Goal: Task Accomplishment & Management: Manage account settings

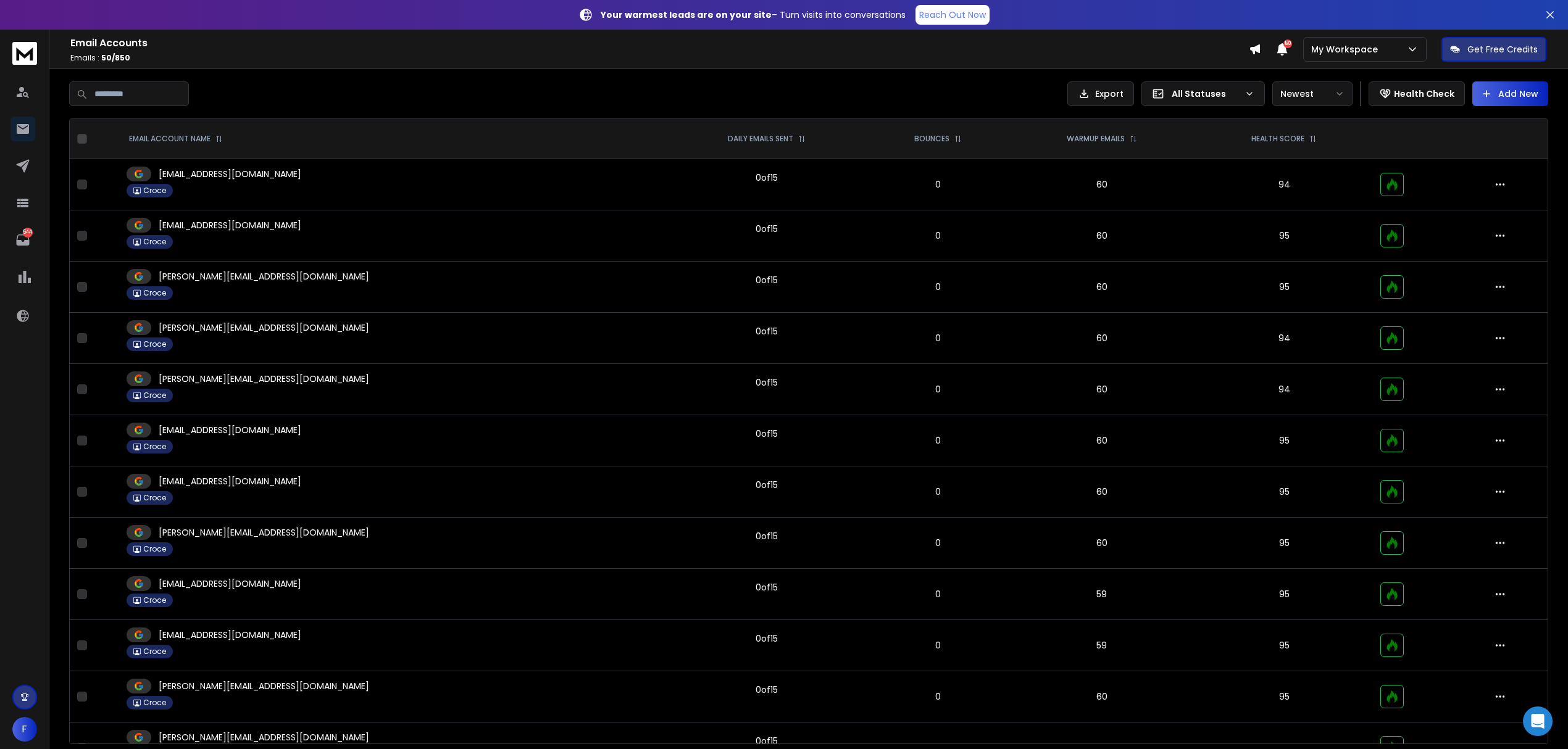
click at [47, 173] on div "544 F" at bounding box center [25, 392] width 49 height 724
click at [28, 178] on link at bounding box center [23, 166] width 25 height 25
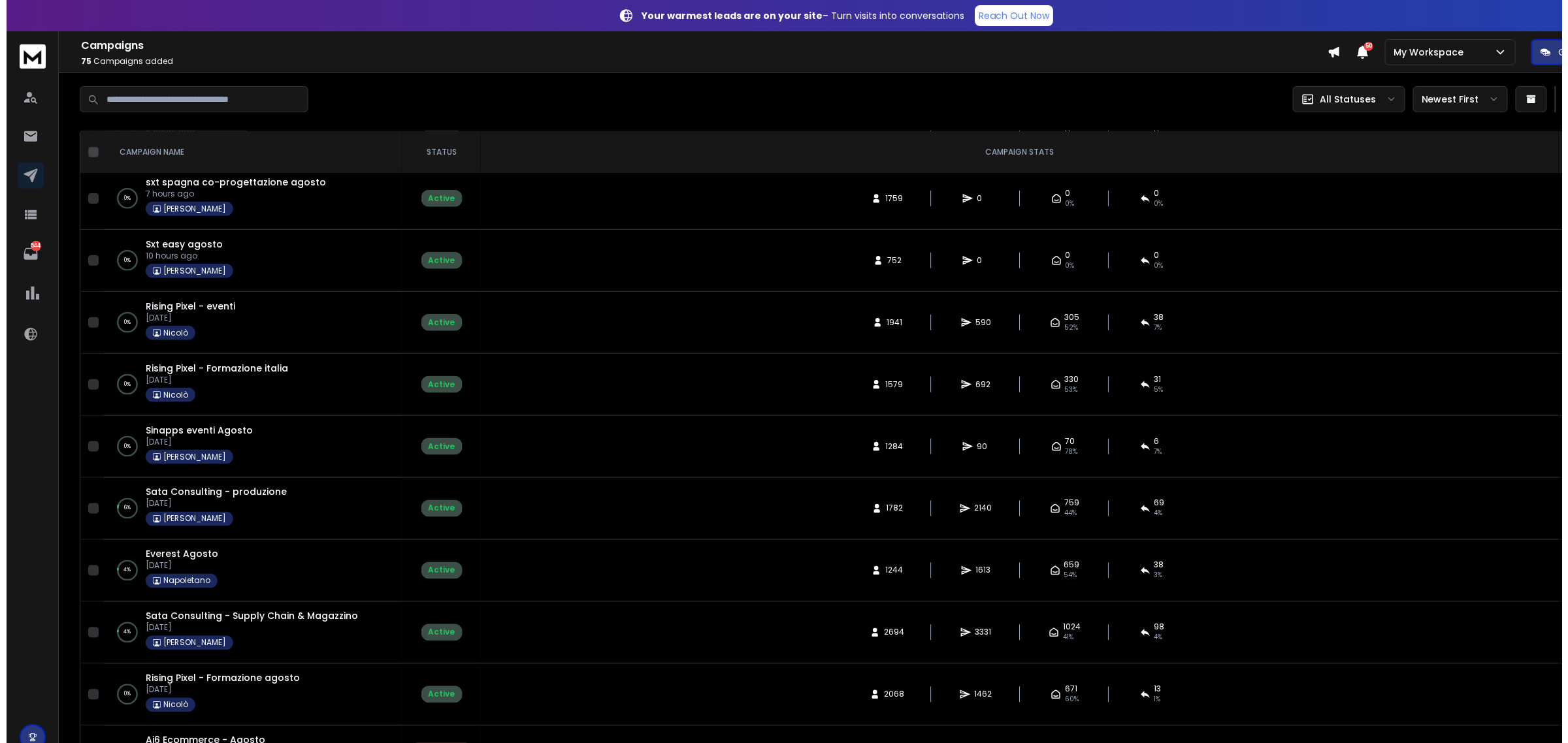
scroll to position [131, 0]
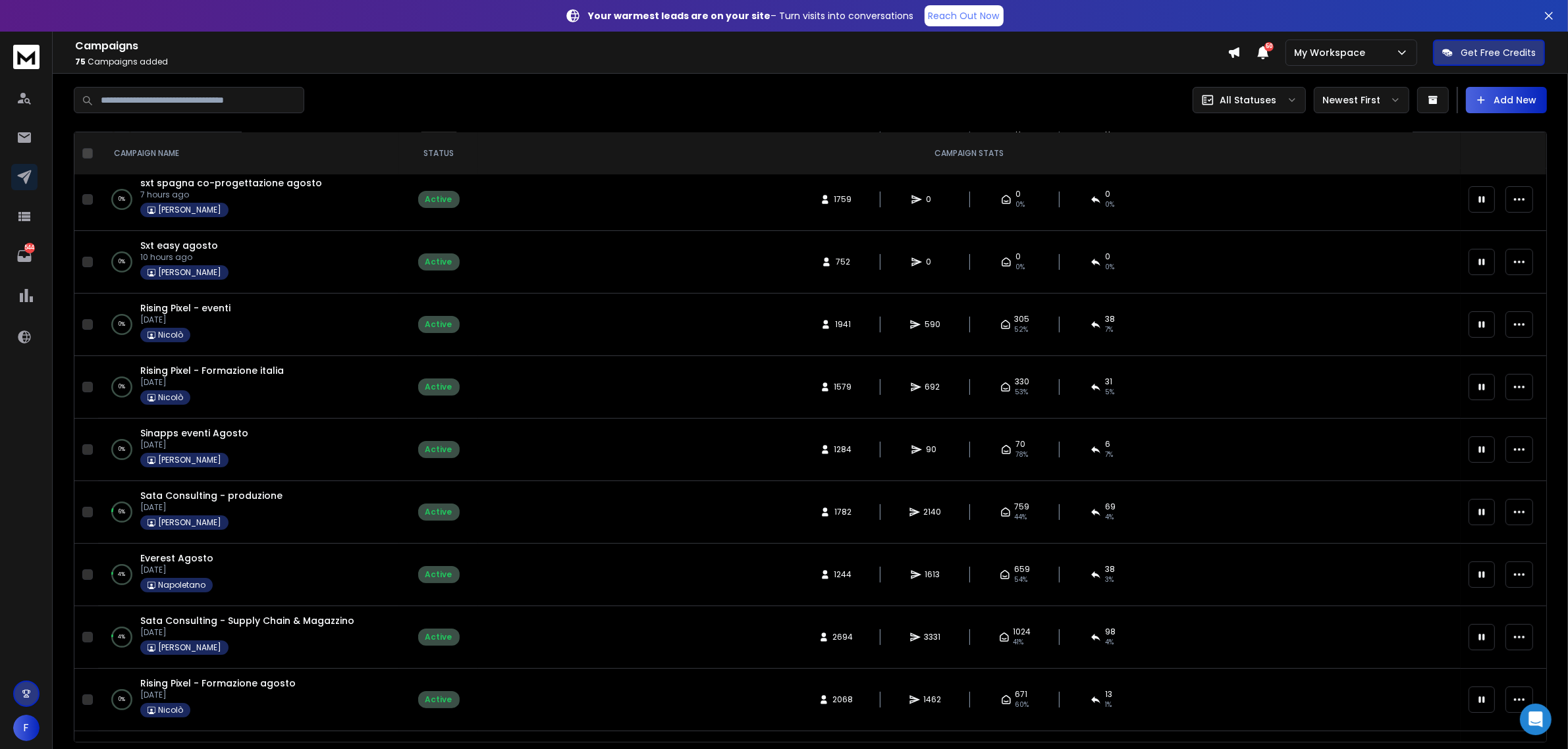
click at [230, 103] on input at bounding box center [188, 100] width 230 height 26
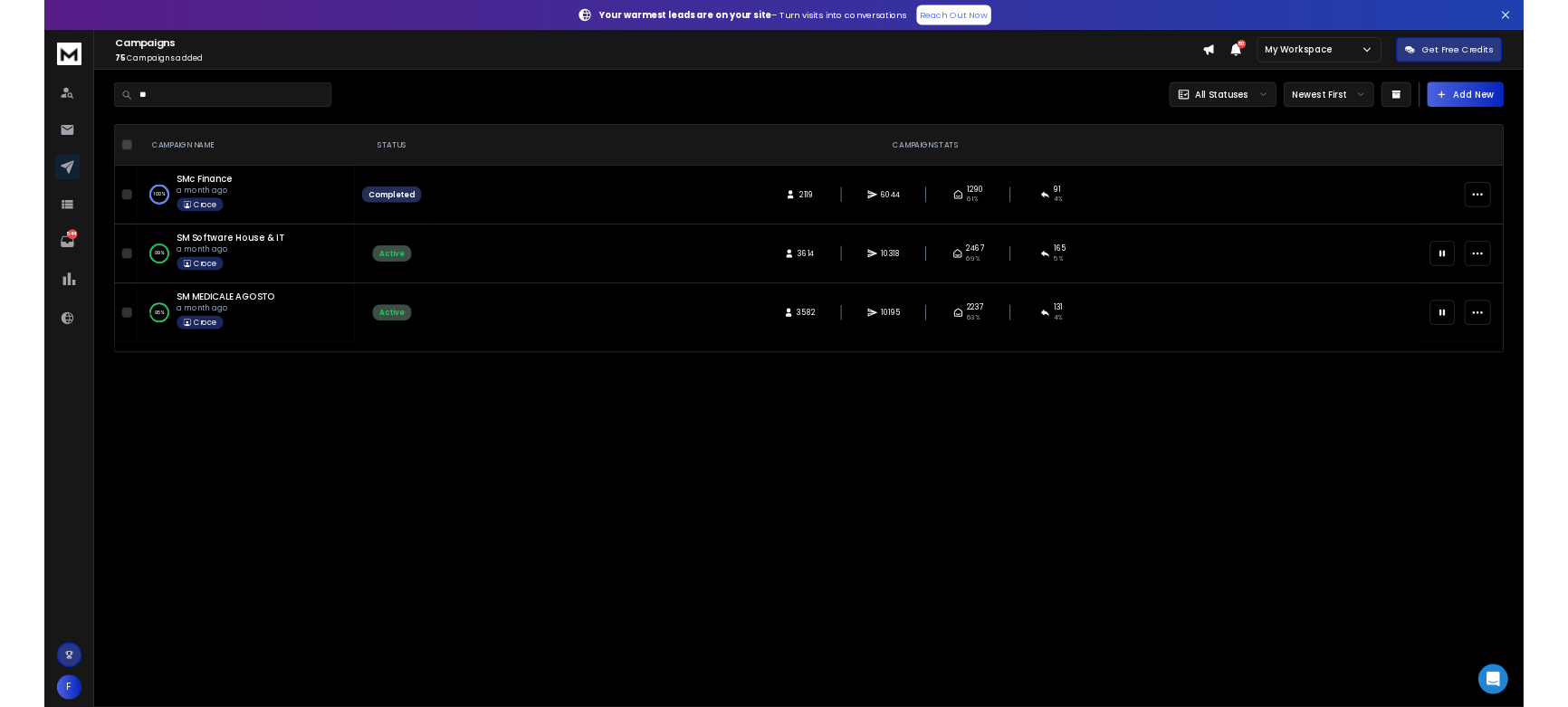
scroll to position [0, 0]
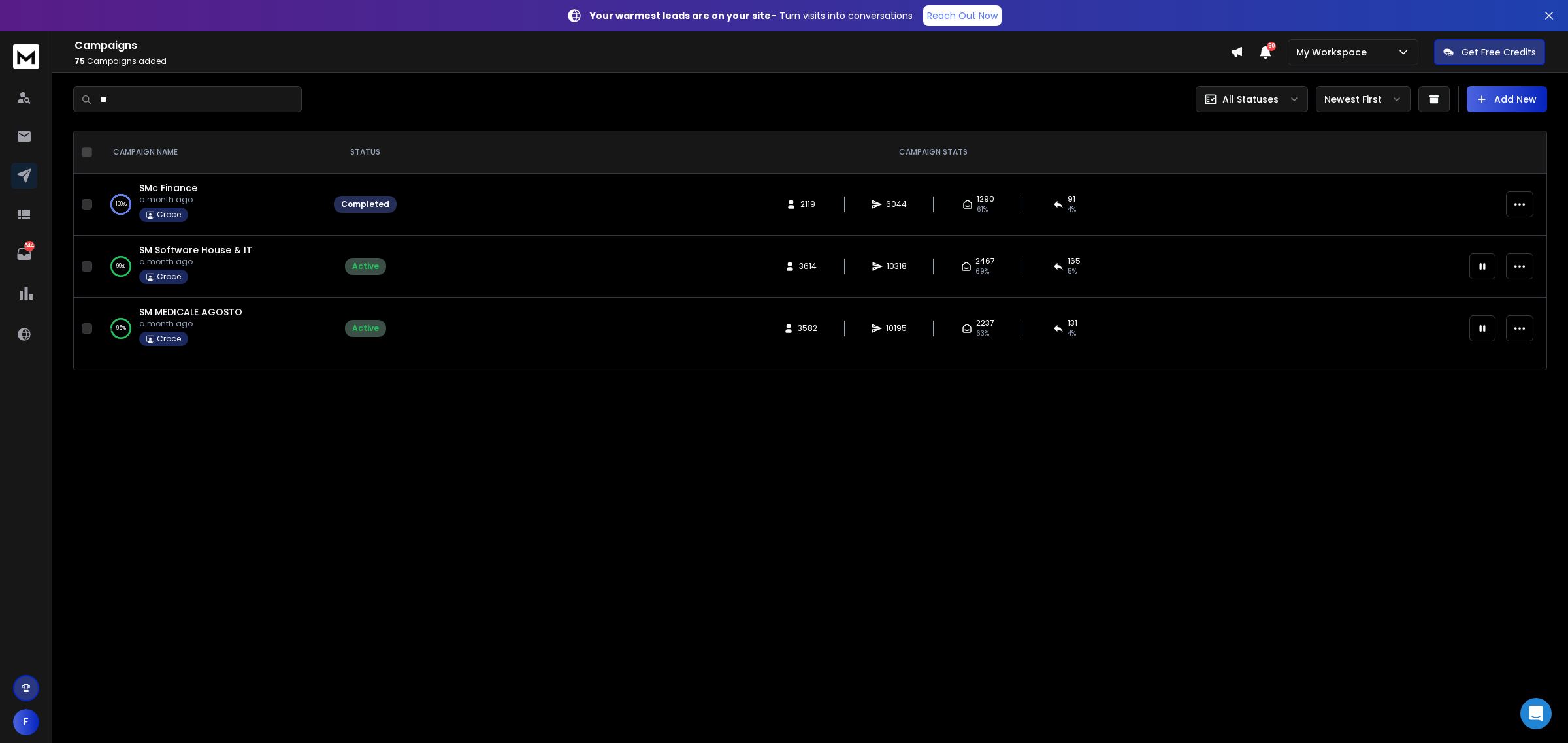
type input "**"
click at [220, 259] on p "a month ago" at bounding box center [196, 262] width 113 height 11
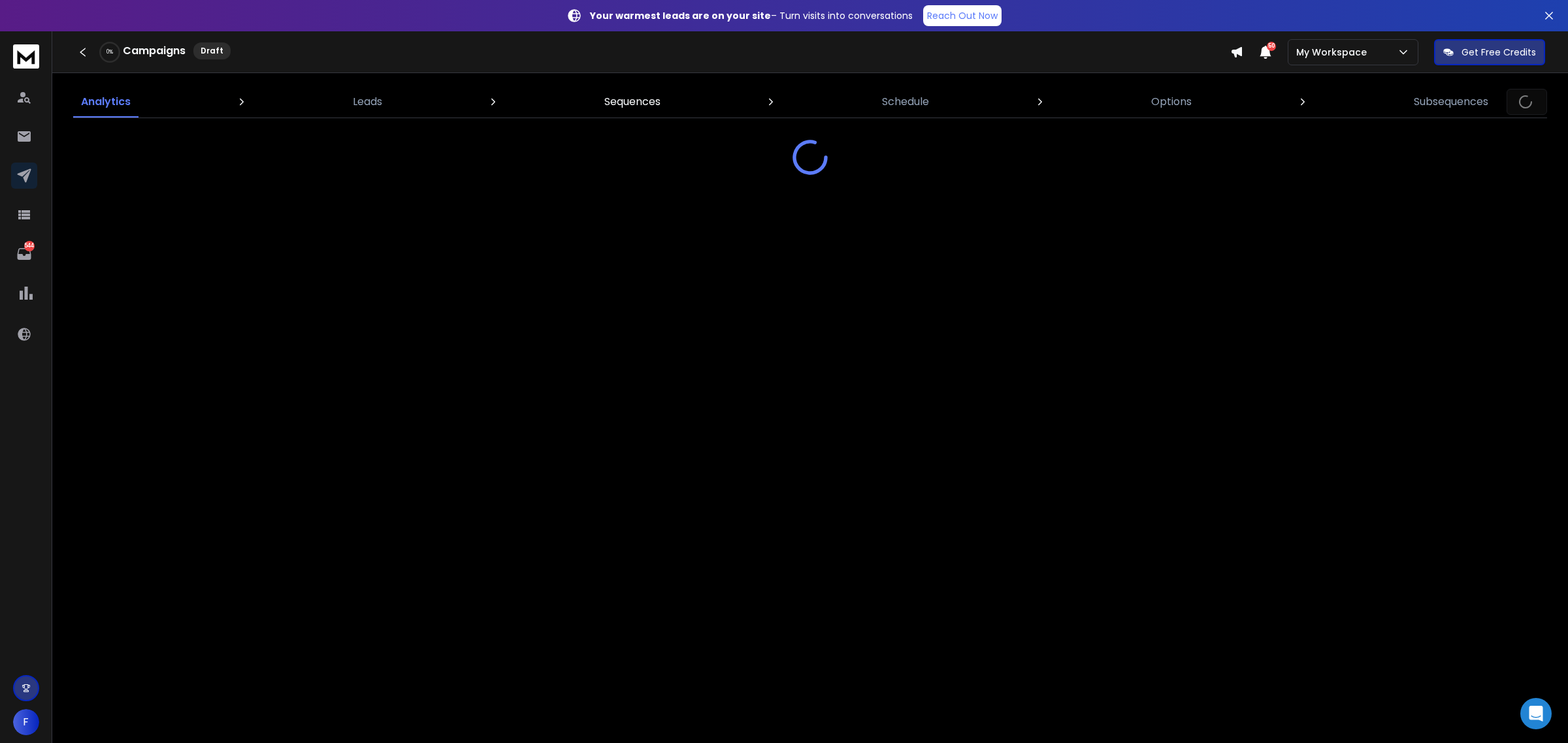
click at [622, 102] on p "Sequences" at bounding box center [633, 101] width 56 height 15
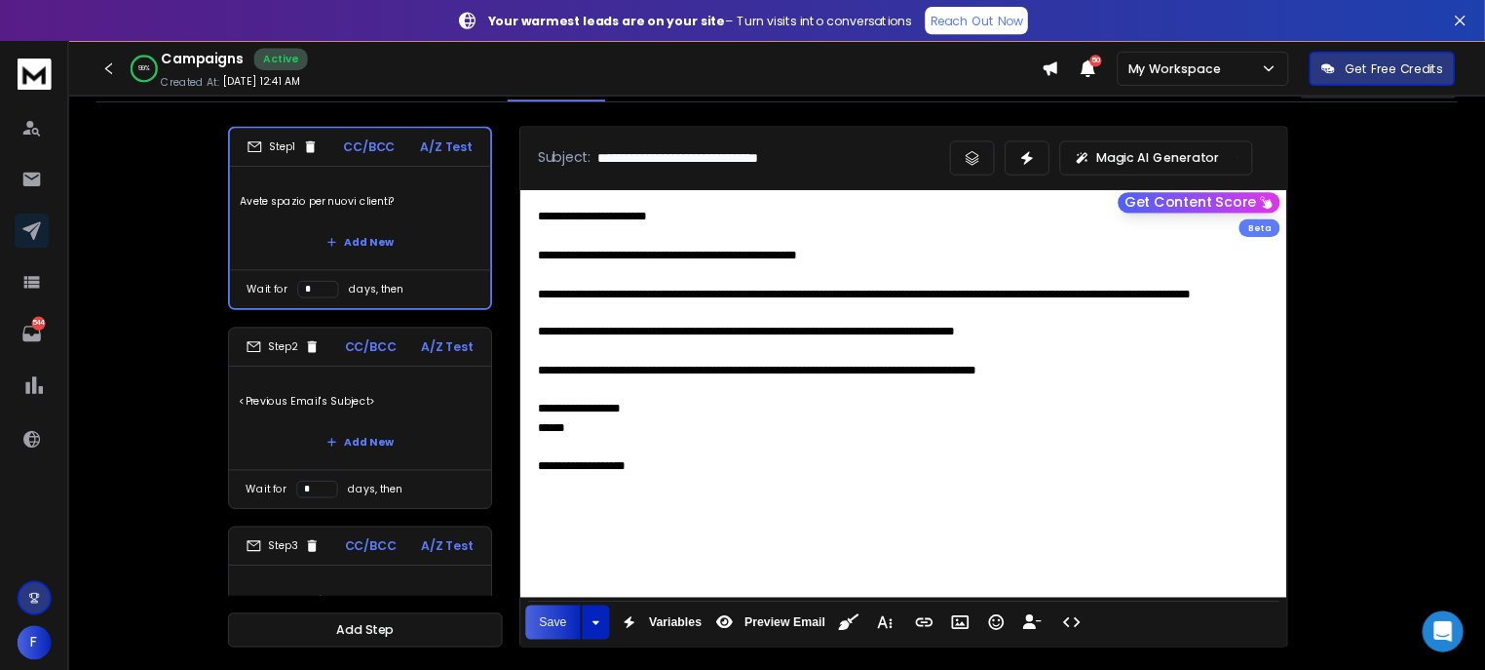
scroll to position [96, 0]
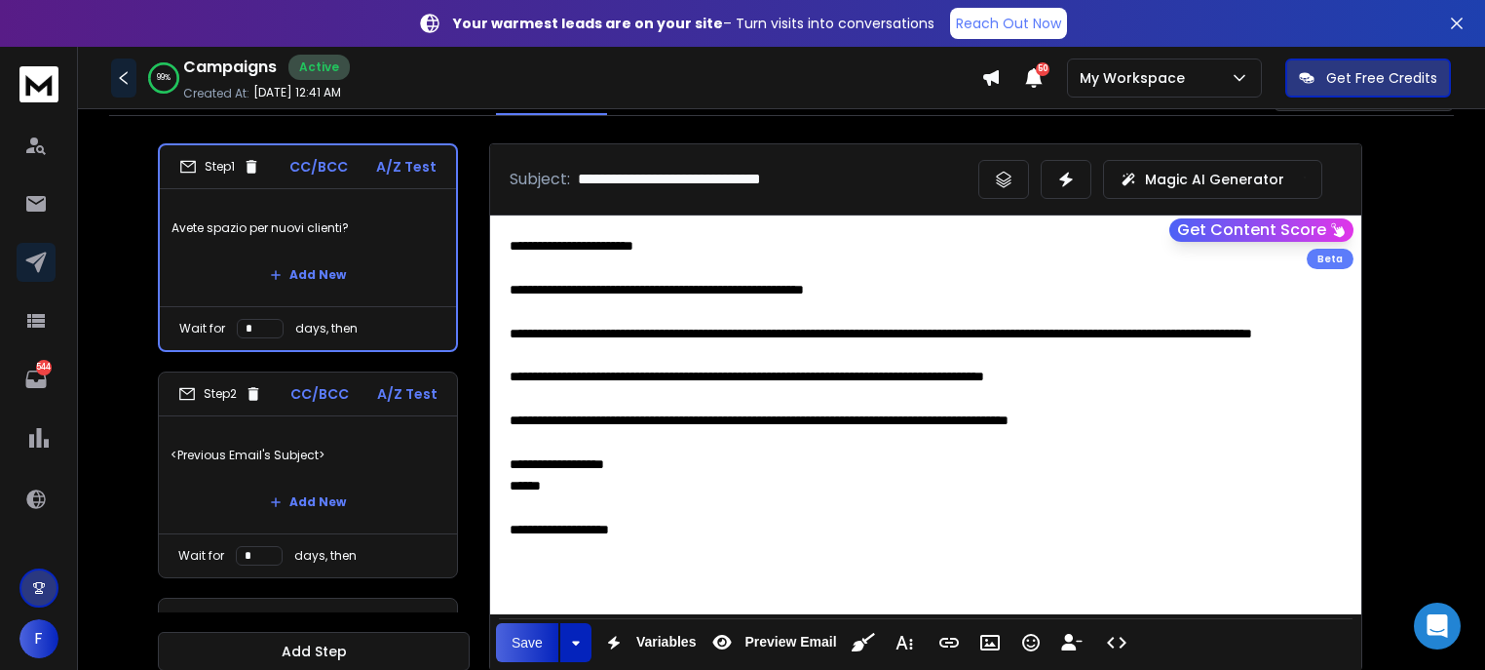
click at [129, 80] on icon at bounding box center [124, 78] width 18 height 18
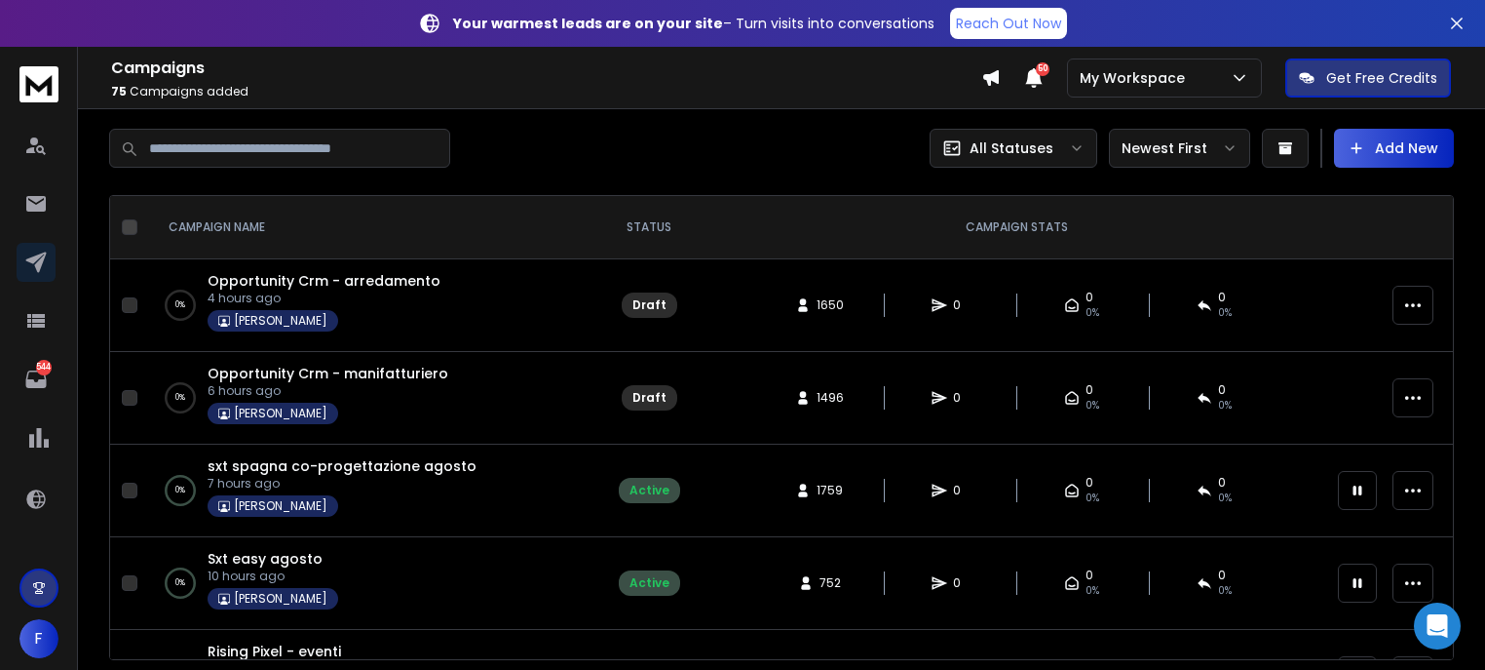
click at [277, 144] on input at bounding box center [279, 148] width 341 height 39
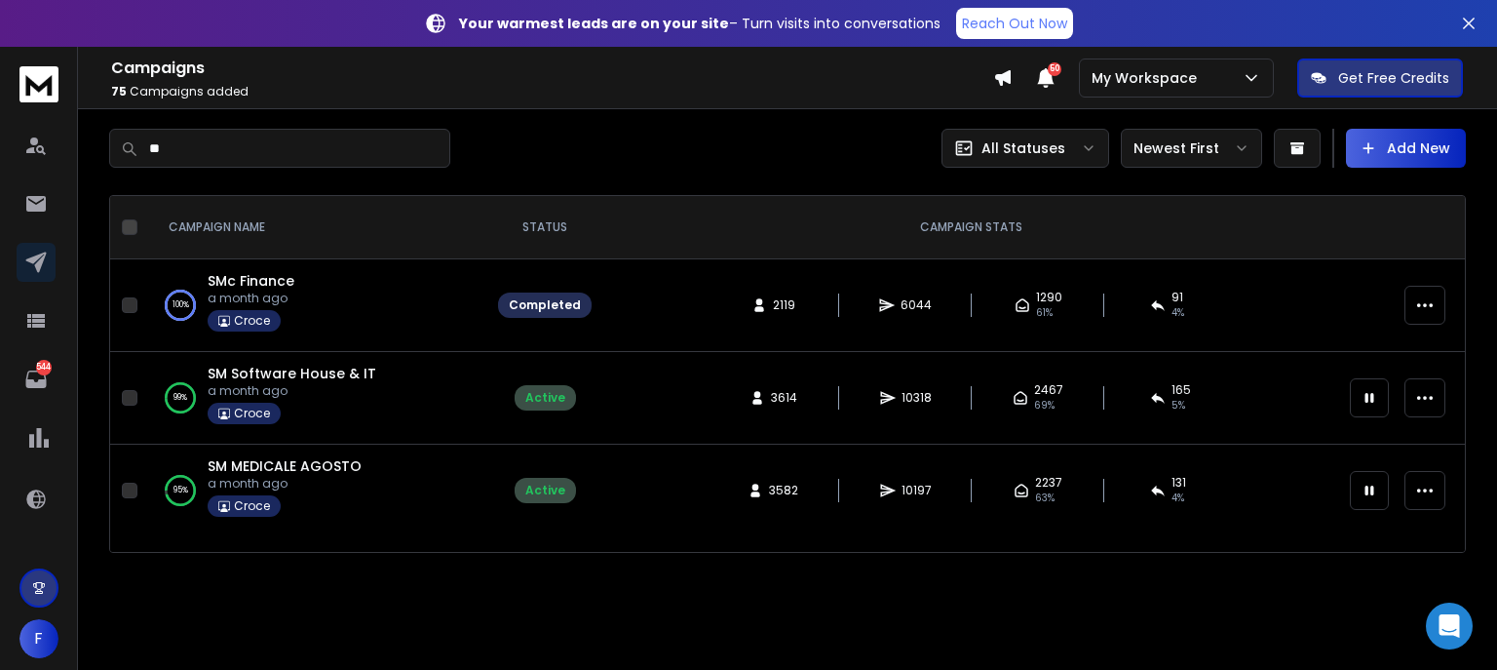
type input "**"
click at [349, 491] on div "SM MEDICALE AGOSTO a month ago Croce" at bounding box center [285, 490] width 154 height 68
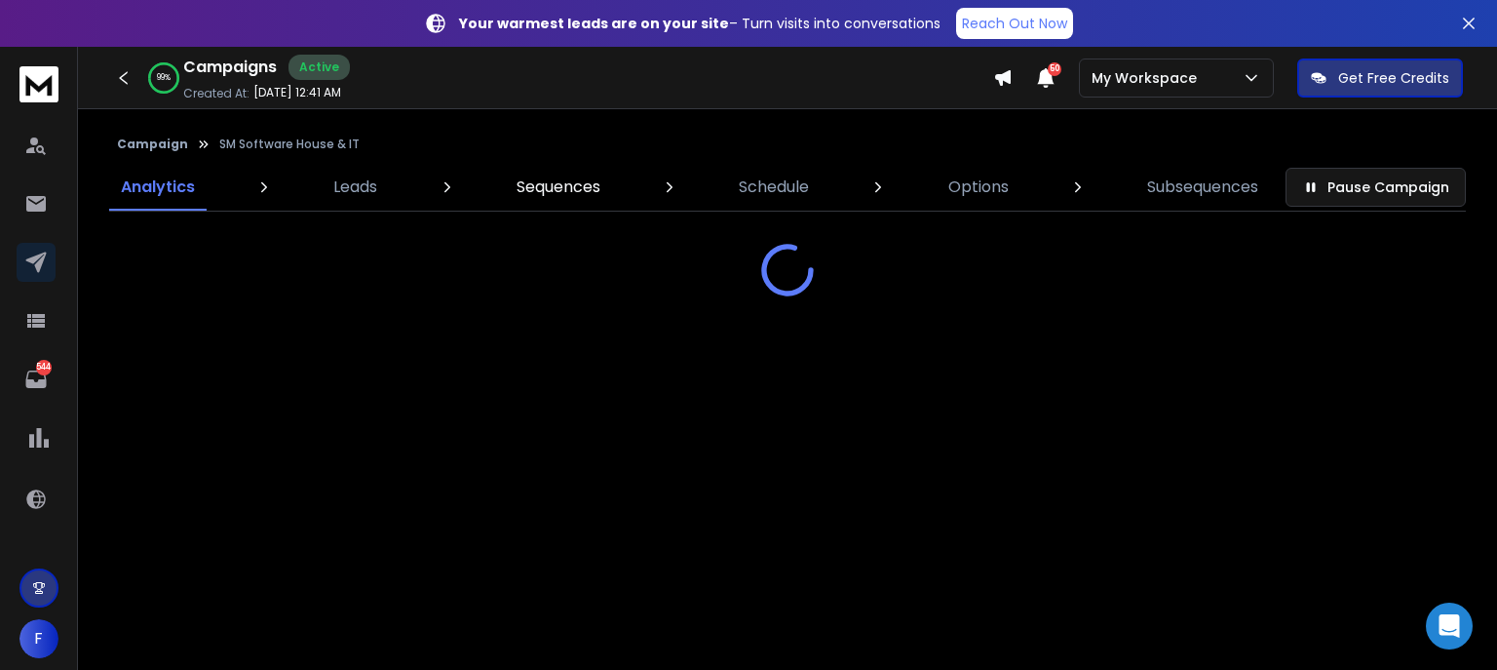
click at [577, 183] on p "Sequences" at bounding box center [559, 186] width 84 height 23
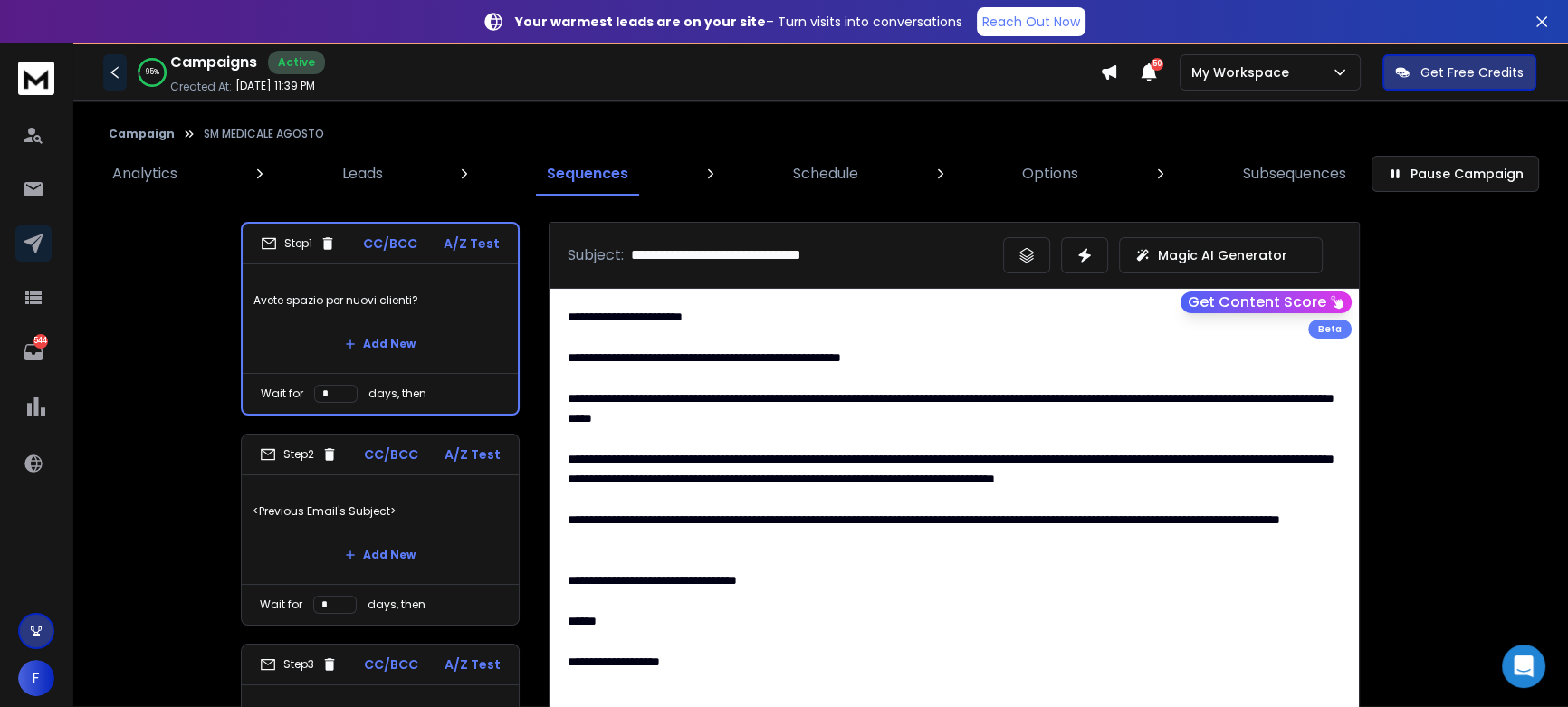
click at [117, 77] on icon at bounding box center [115, 72] width 17 height 17
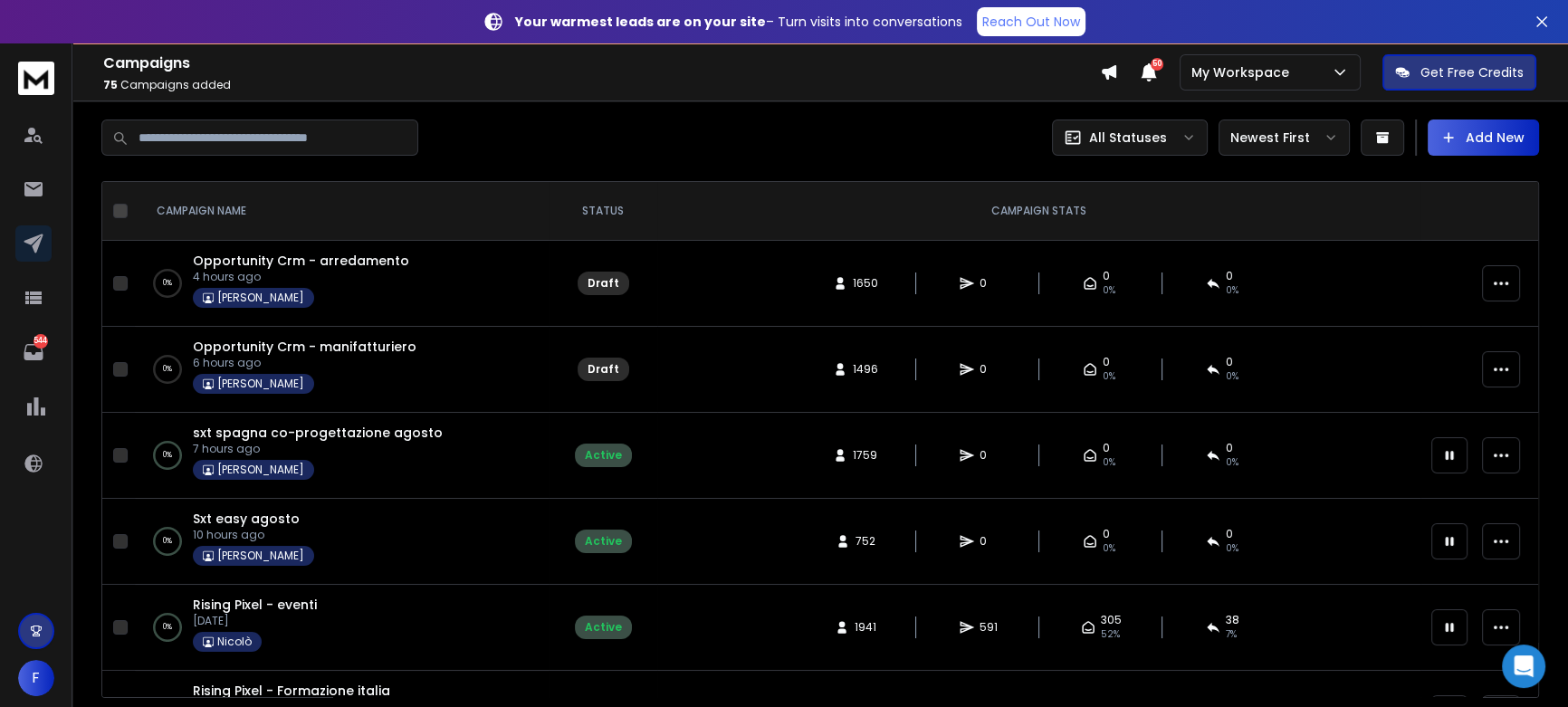
click at [259, 121] on input at bounding box center [259, 137] width 317 height 36
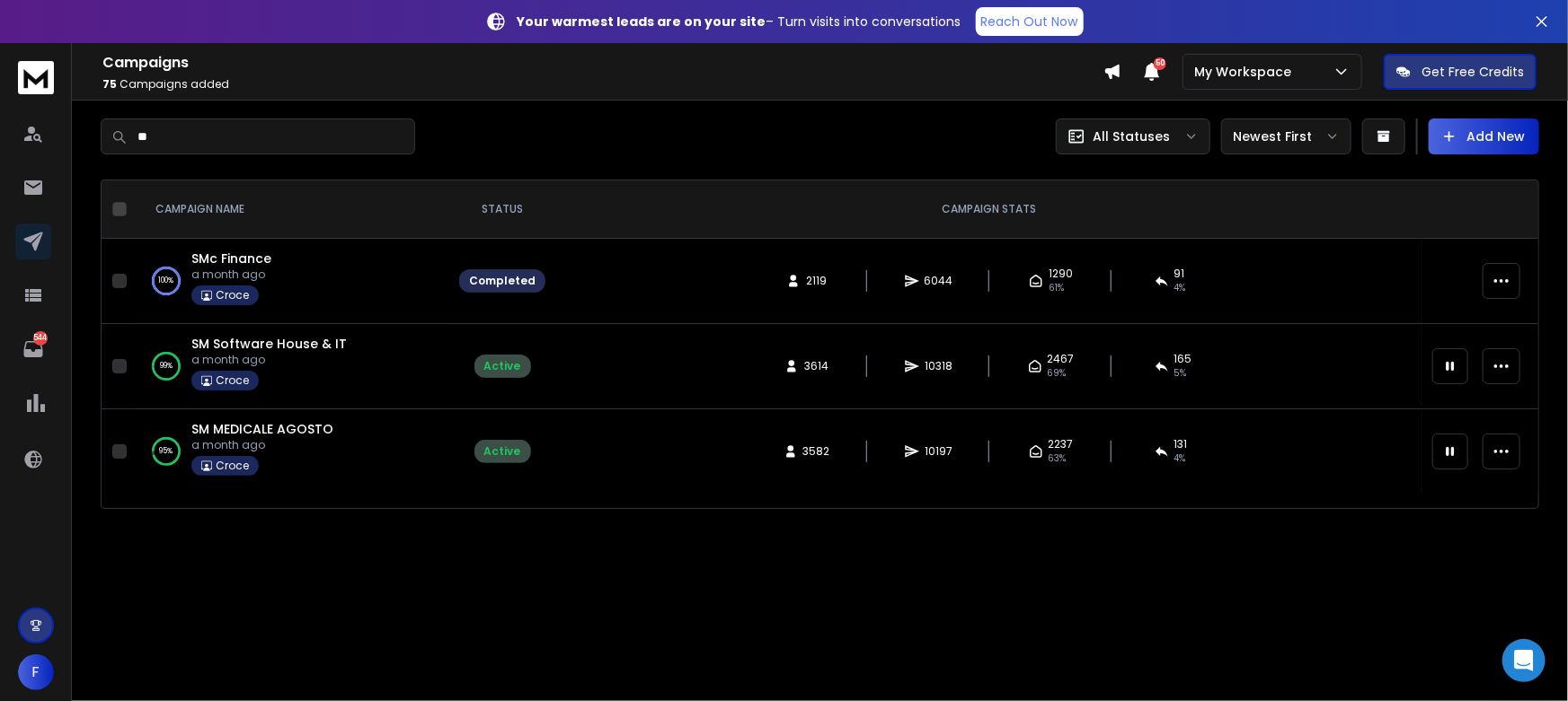
type input "**"
click at [288, 266] on div "100 % SMc Finance a month ago [PERSON_NAME]" at bounding box center [291, 281] width 278 height 63
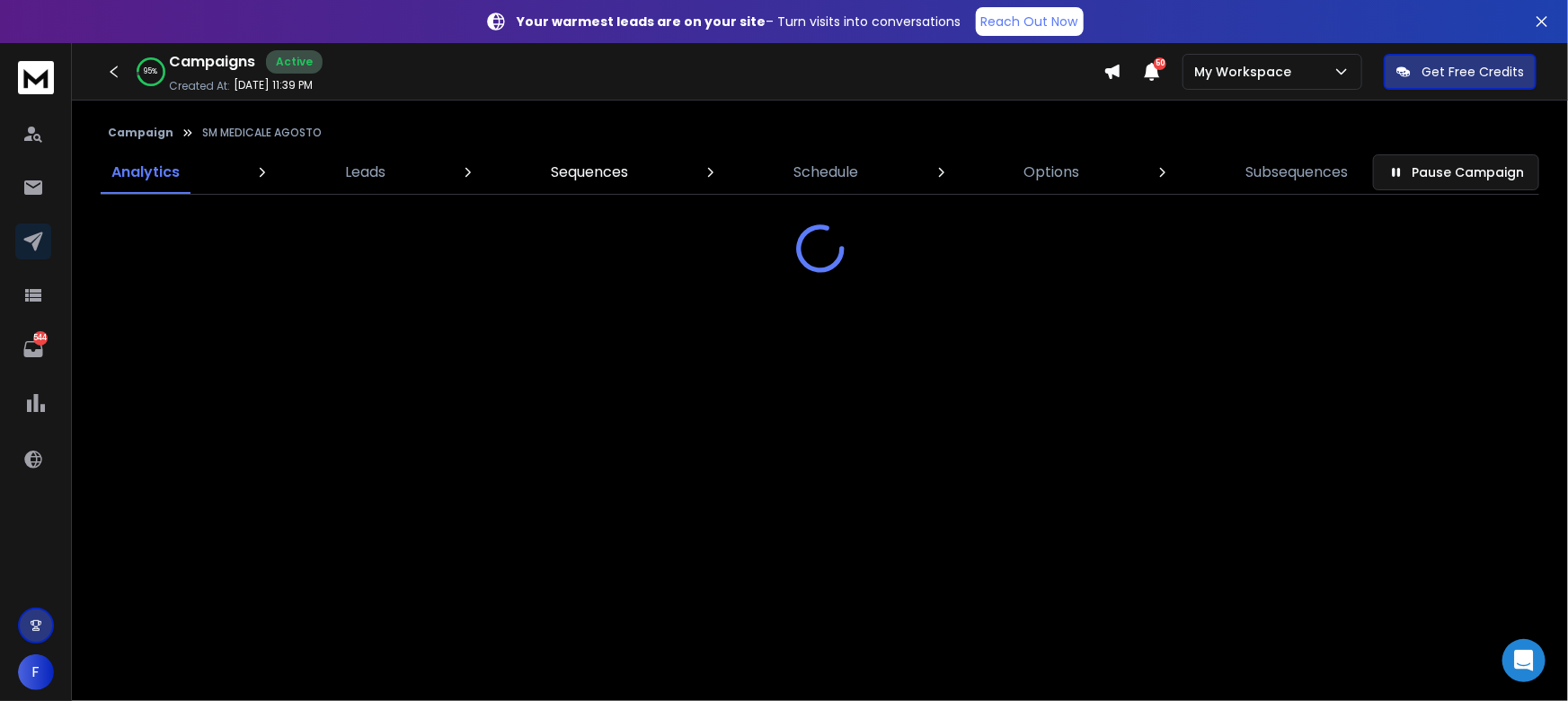
click at [602, 165] on p "Sequences" at bounding box center [589, 171] width 77 height 21
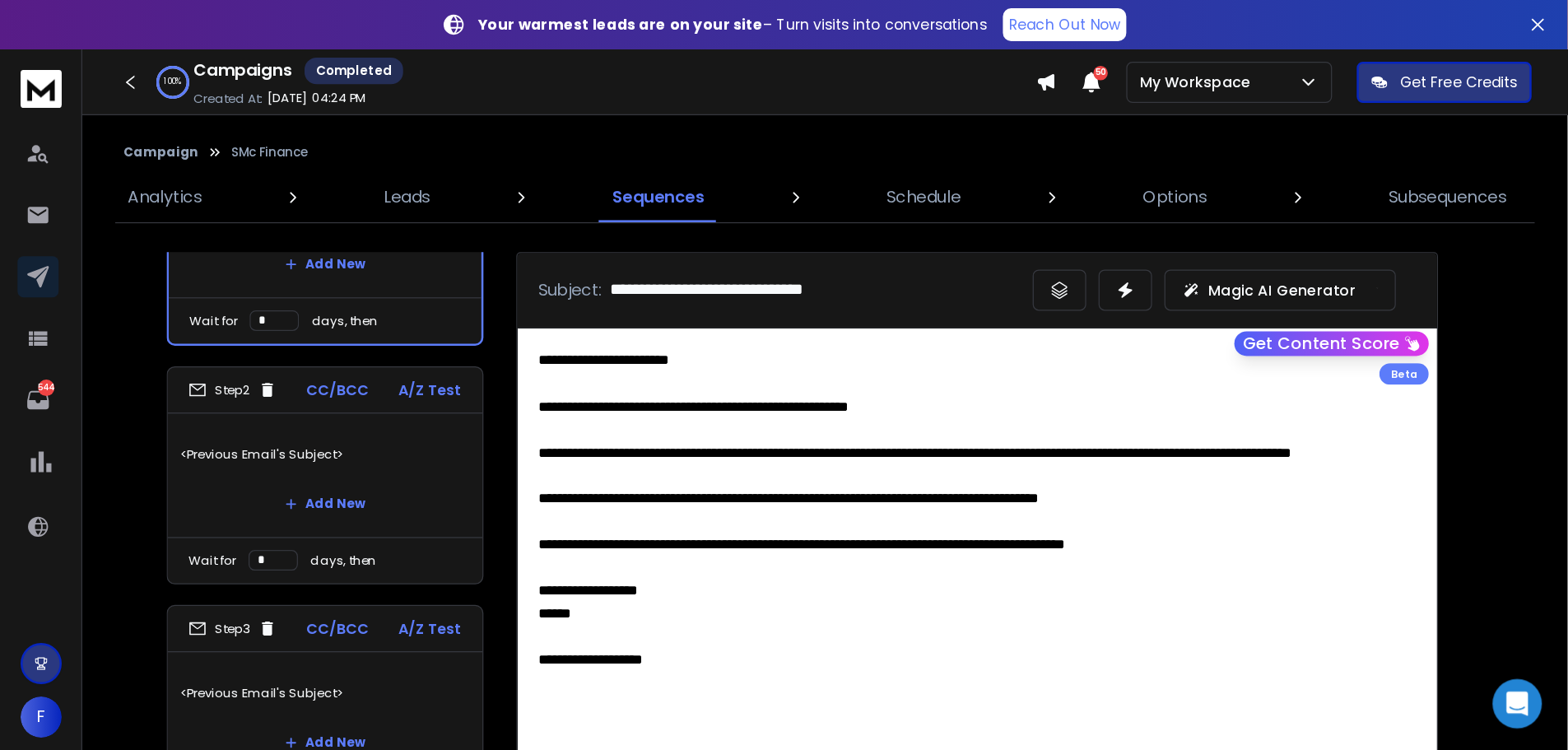
scroll to position [99, 0]
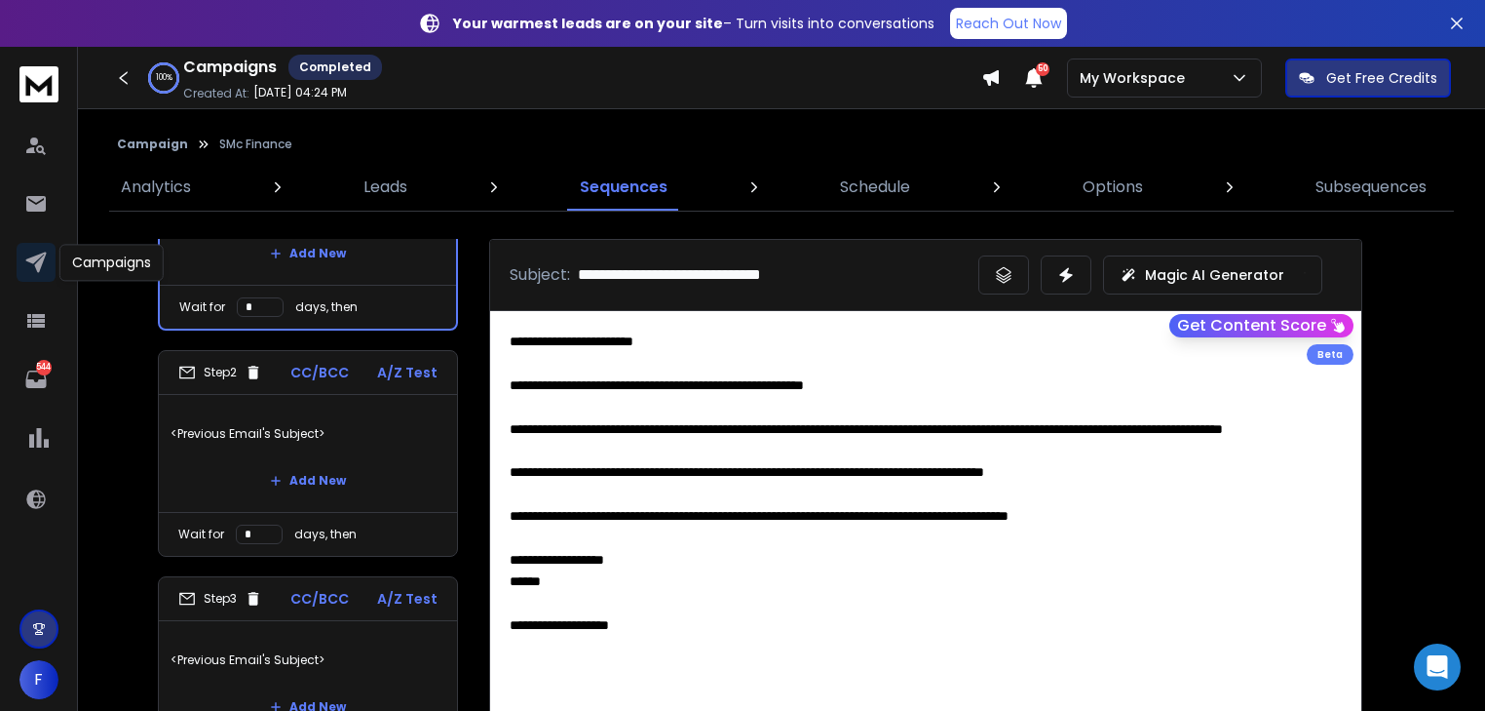
click at [37, 245] on link at bounding box center [36, 262] width 39 height 39
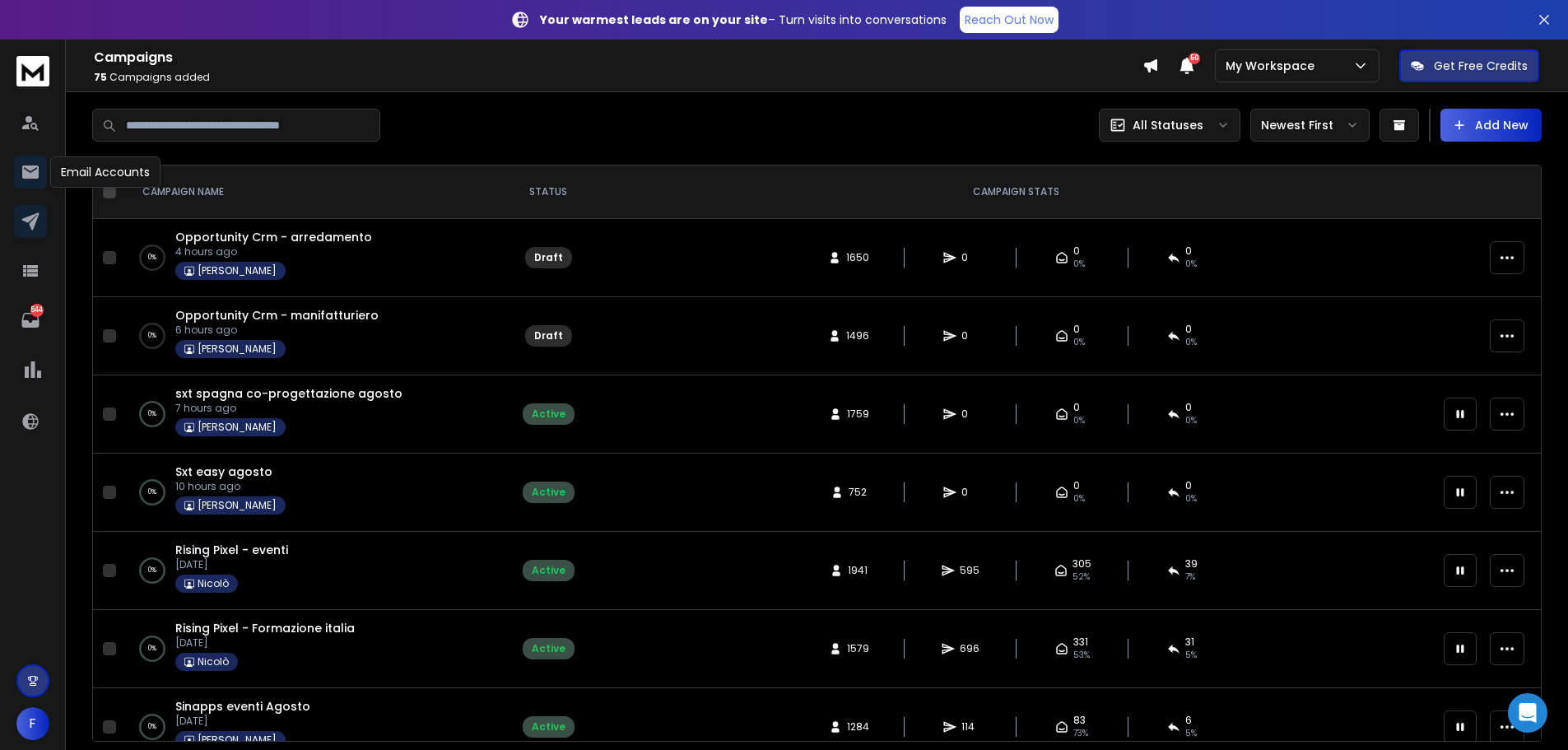
click at [24, 176] on icon at bounding box center [30, 172] width 16 height 14
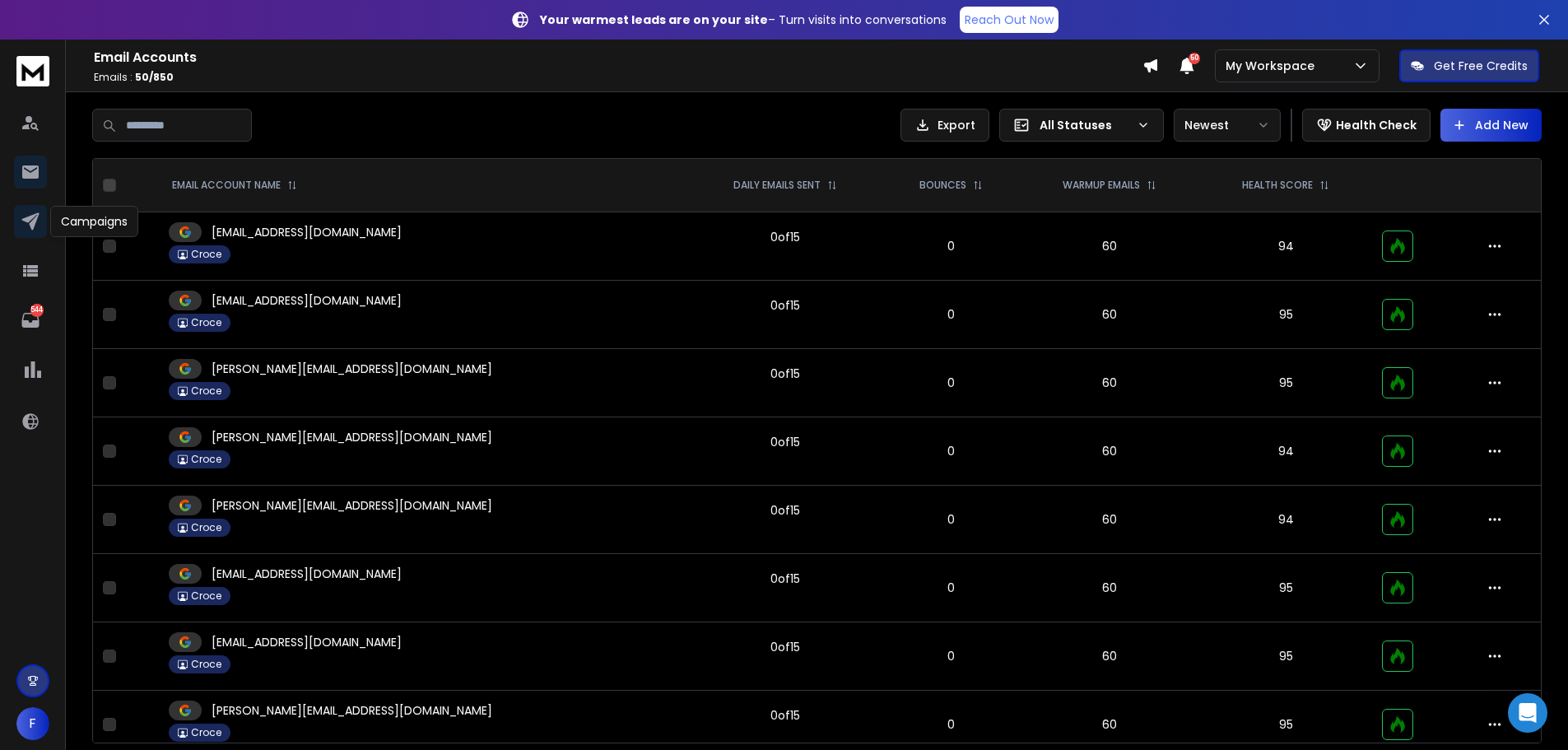
click at [22, 229] on icon at bounding box center [30, 220] width 19 height 19
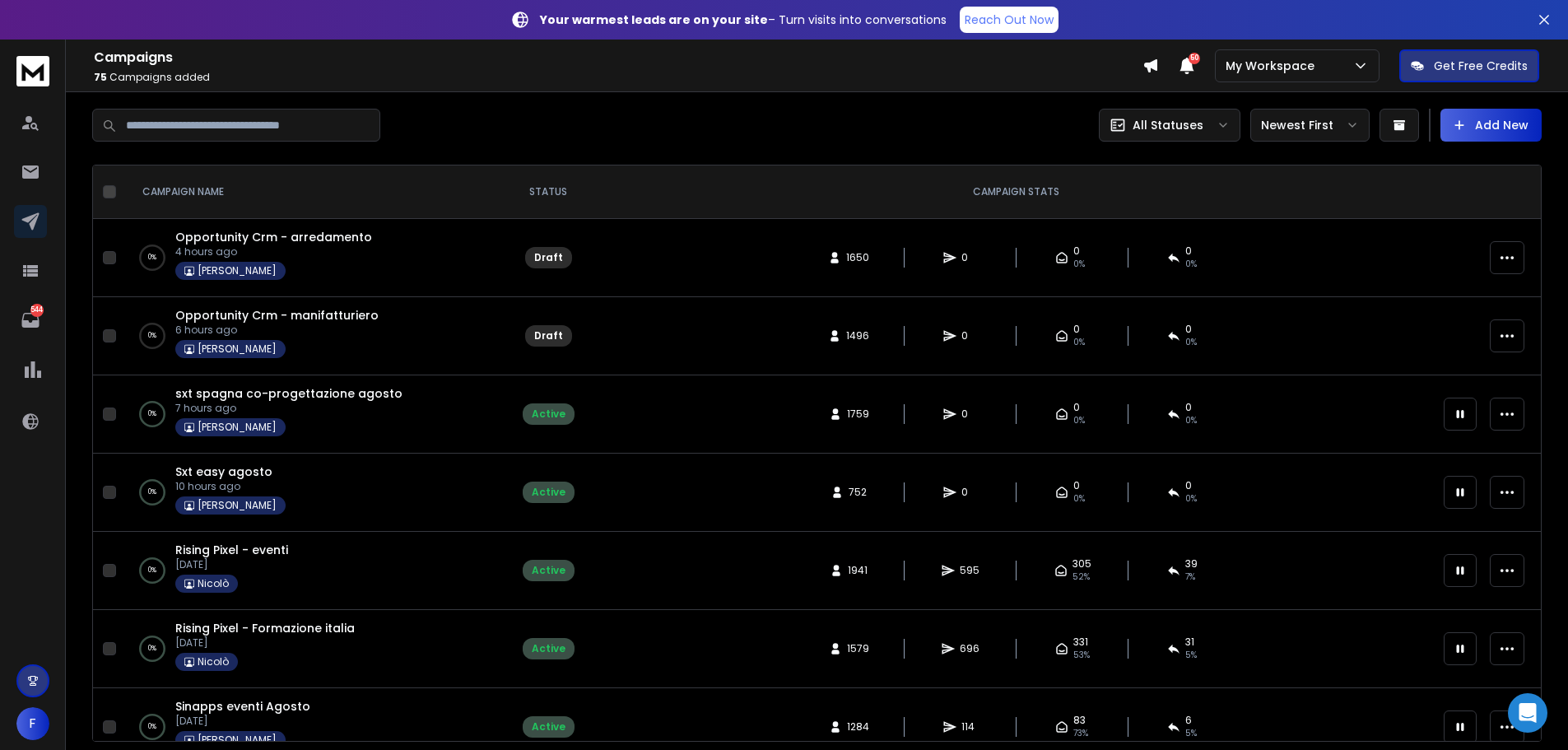
click at [1489, 264] on button "button" at bounding box center [1506, 258] width 35 height 33
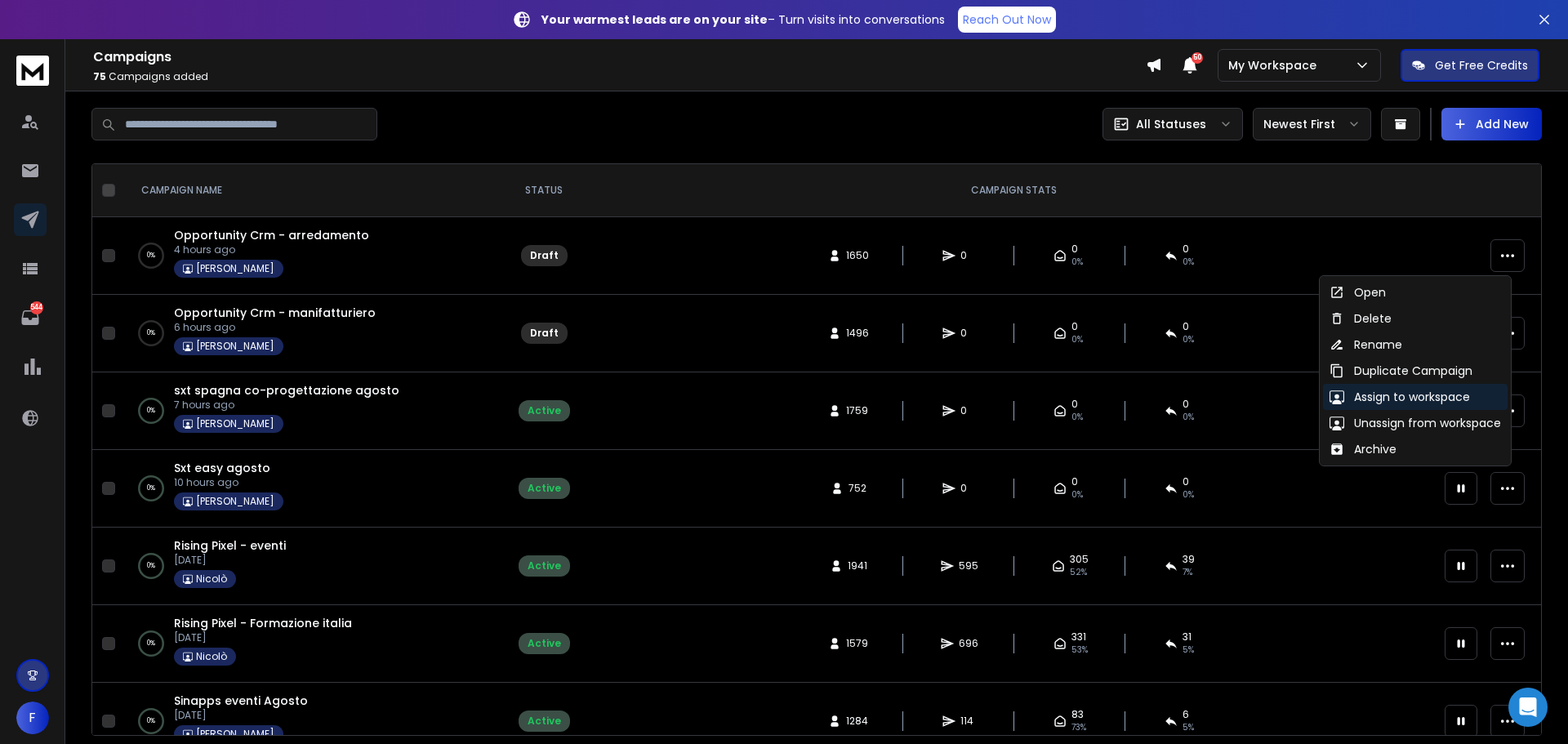
click at [1429, 397] on div "Assign to workspace" at bounding box center [1400, 396] width 141 height 16
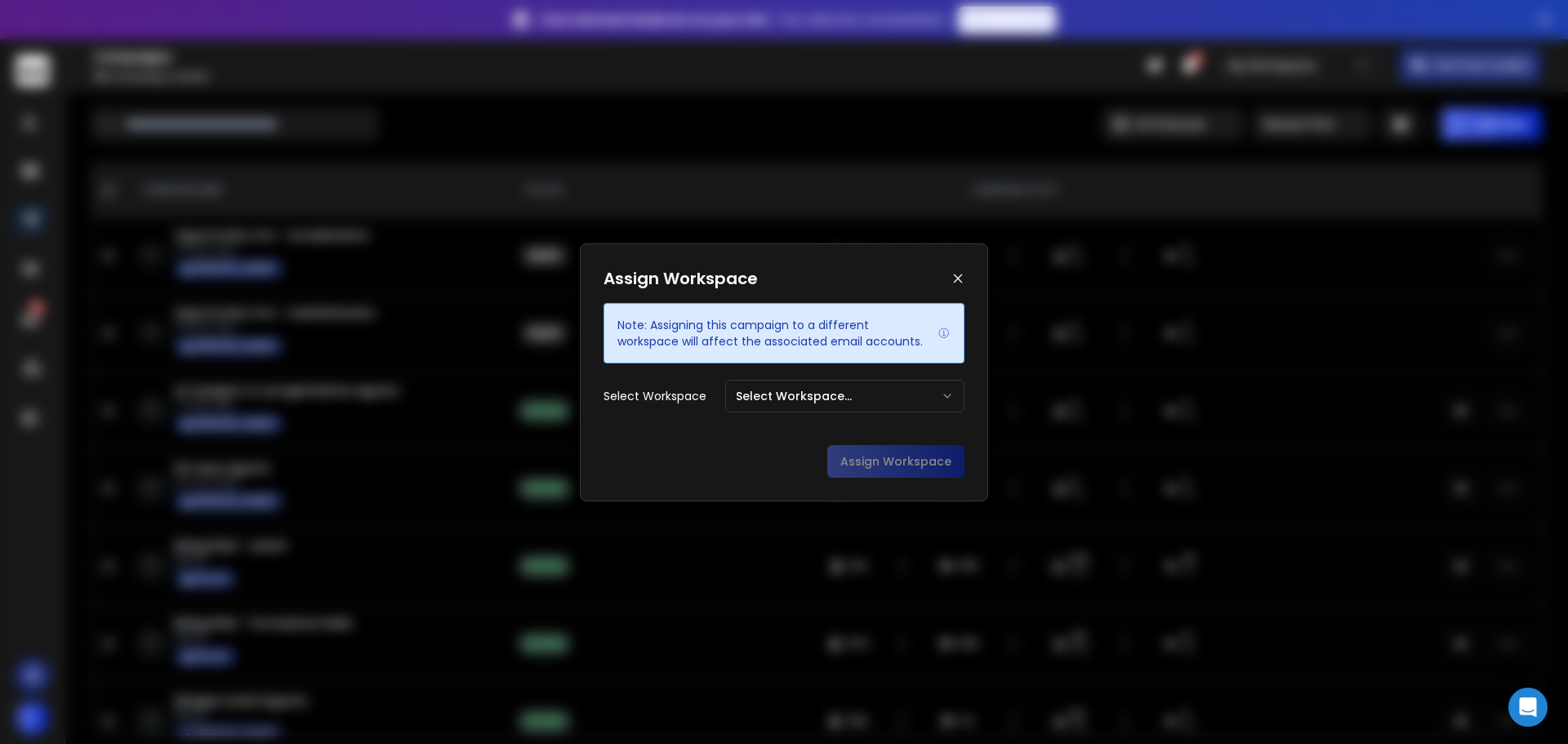
click at [836, 395] on button "Select Workspace..." at bounding box center [846, 395] width 240 height 33
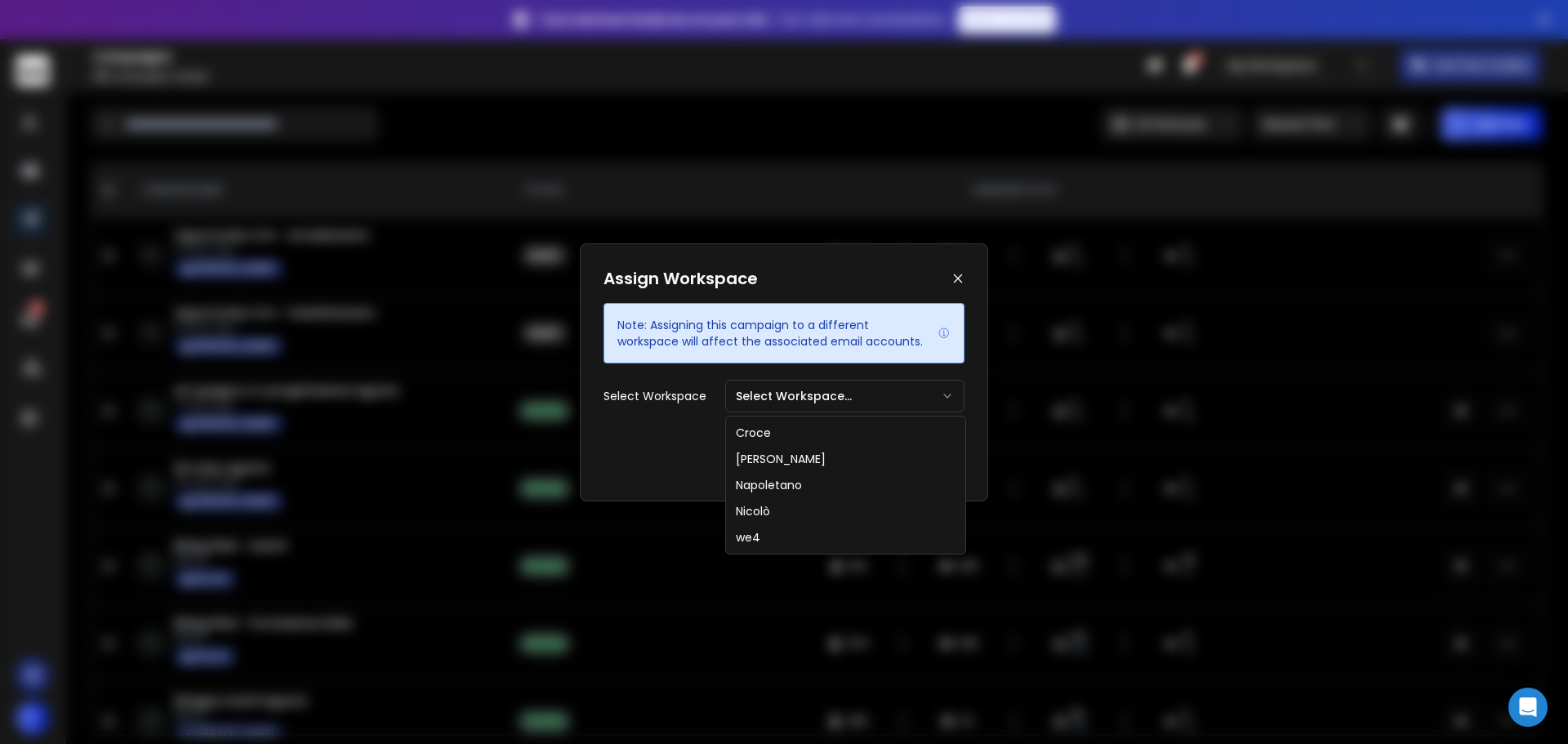
drag, startPoint x: 806, startPoint y: 428, endPoint x: 829, endPoint y: 443, distance: 27.5
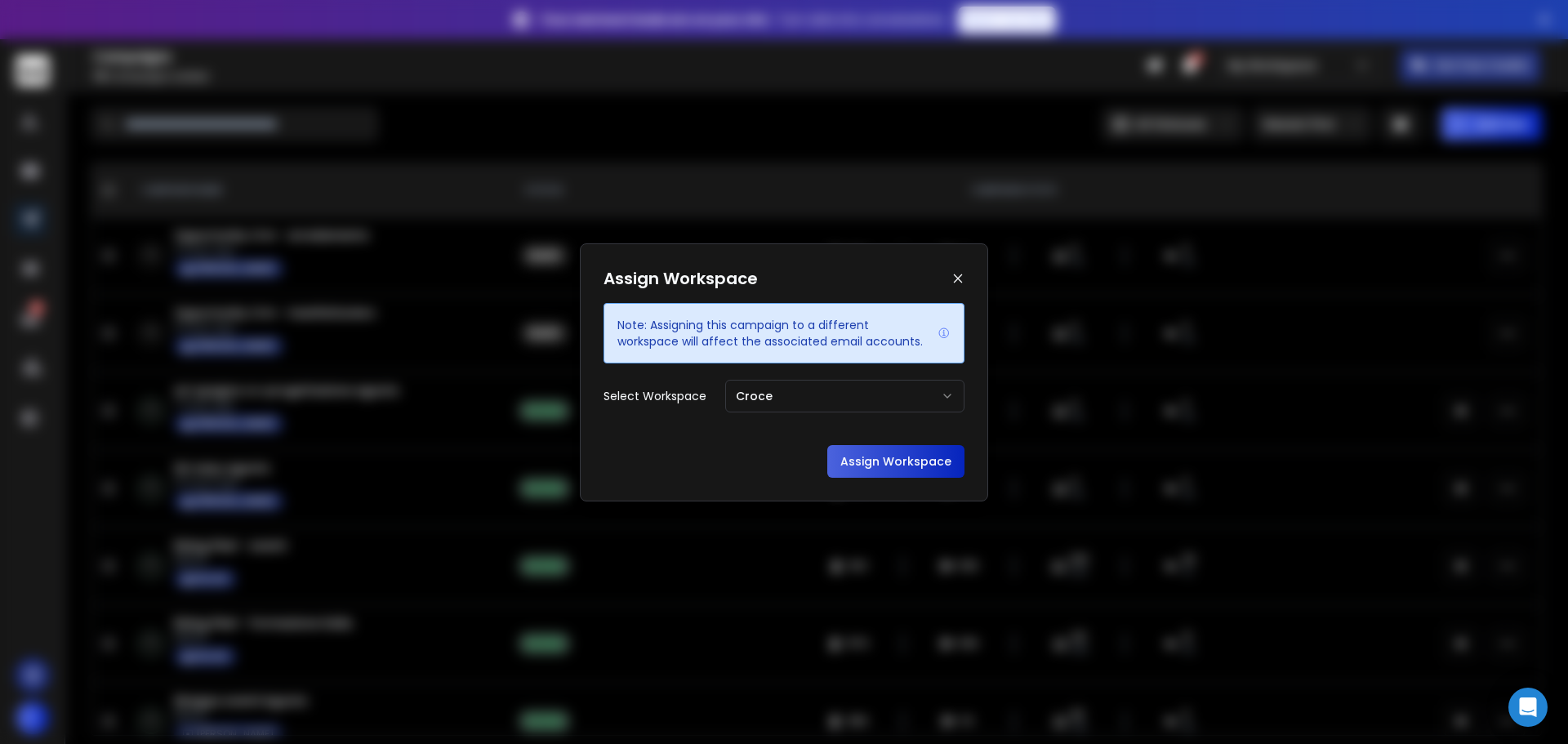
click at [869, 457] on button "Assign Workspace" at bounding box center [896, 461] width 137 height 33
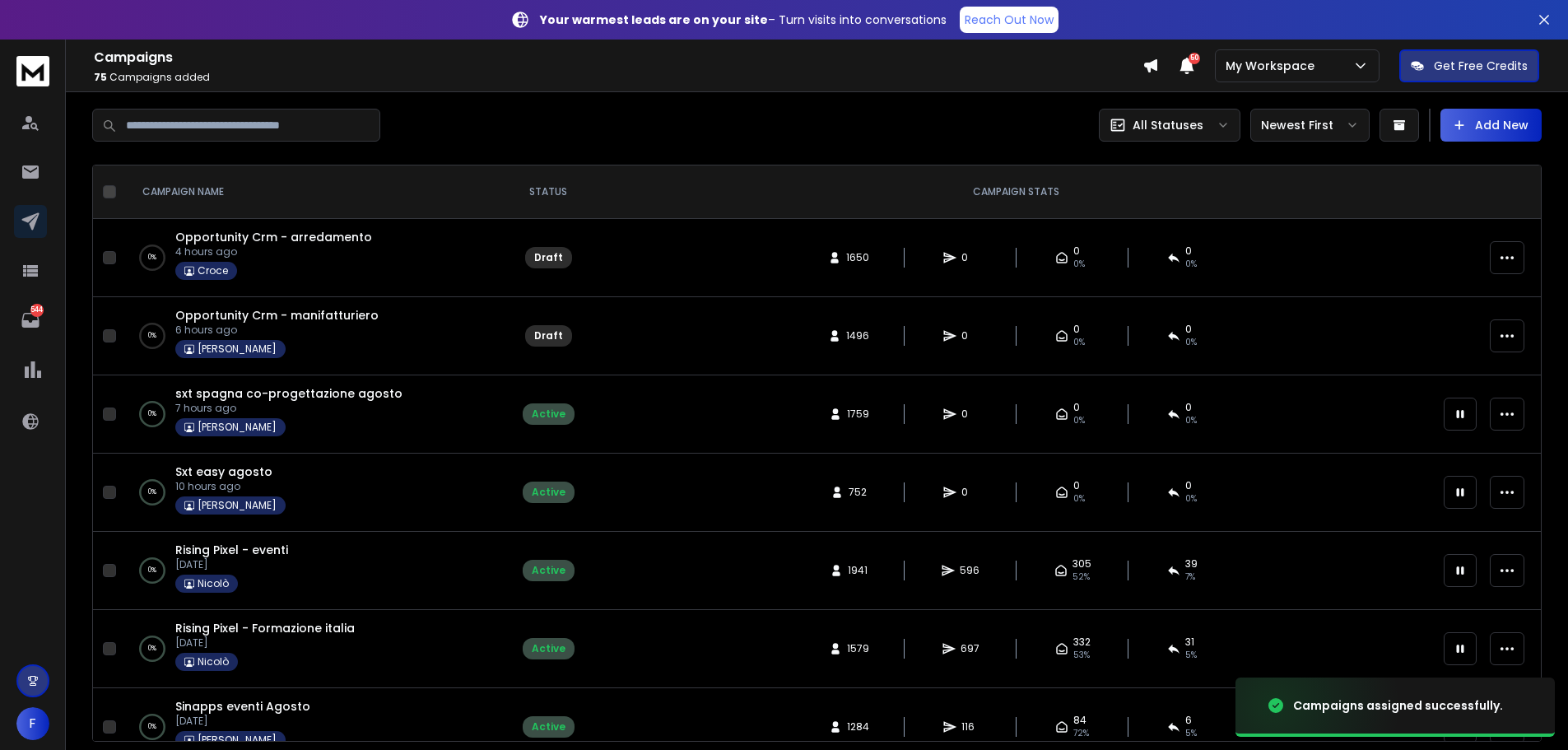
click at [1499, 336] on icon "button" at bounding box center [1506, 335] width 16 height 16
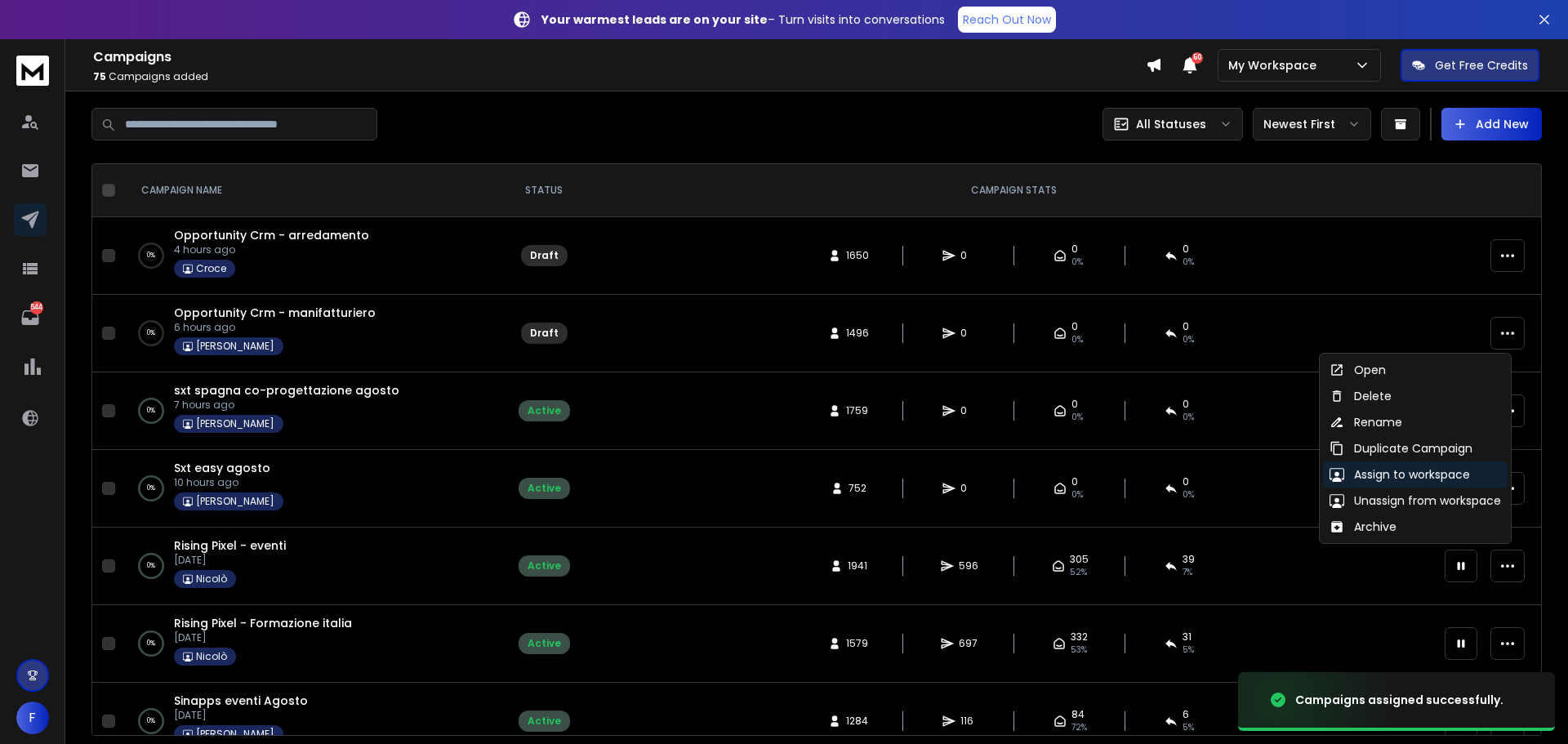
click at [1461, 478] on div "Assign to workspace" at bounding box center [1400, 474] width 141 height 16
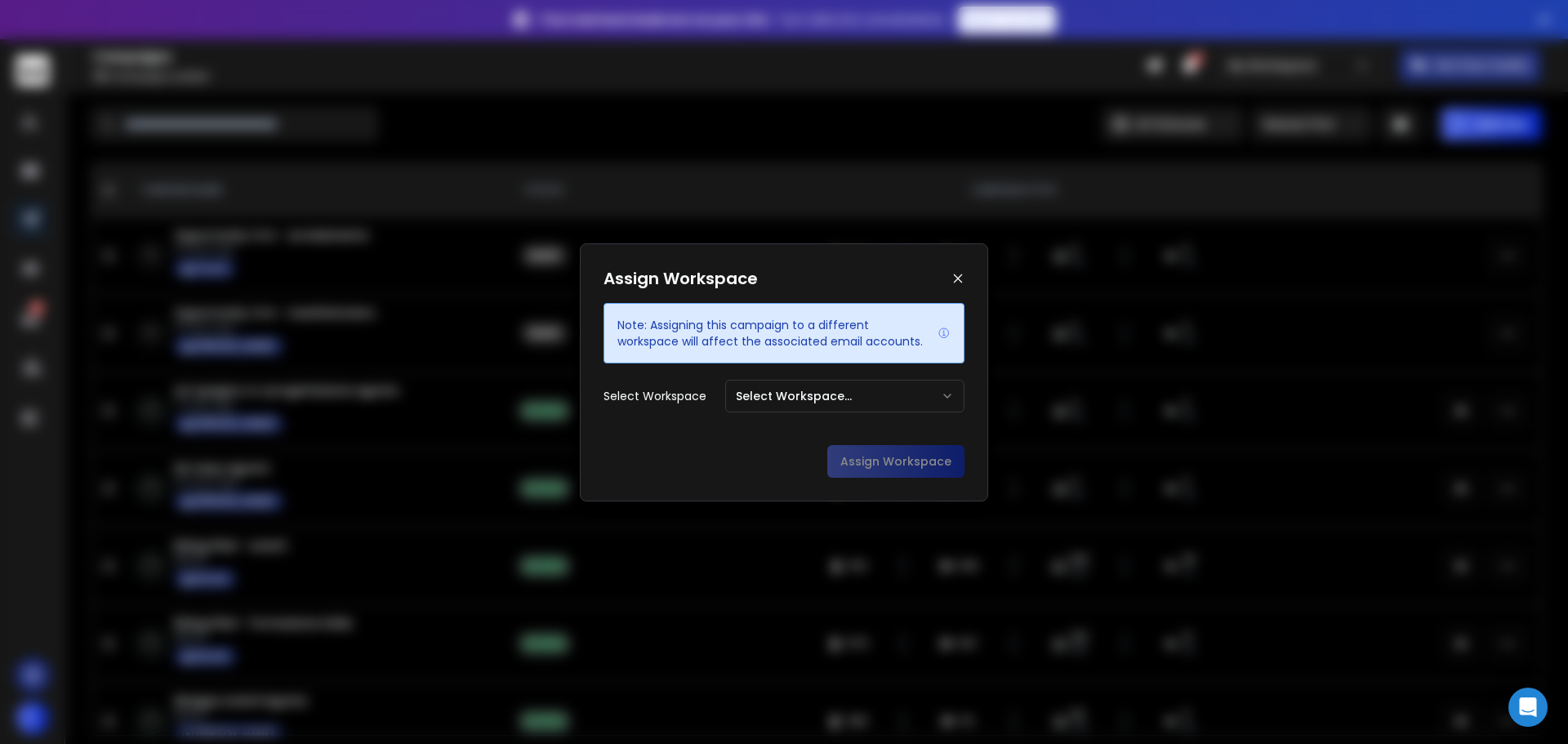
click at [810, 386] on button "Select Workspace..." at bounding box center [846, 395] width 240 height 33
click at [923, 473] on button "Assign Workspace" at bounding box center [896, 461] width 137 height 33
